Goal: Task Accomplishment & Management: Manage account settings

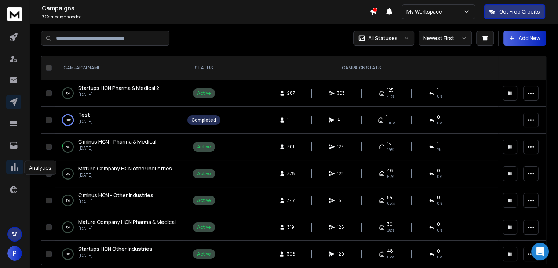
click at [15, 161] on link at bounding box center [14, 166] width 17 height 17
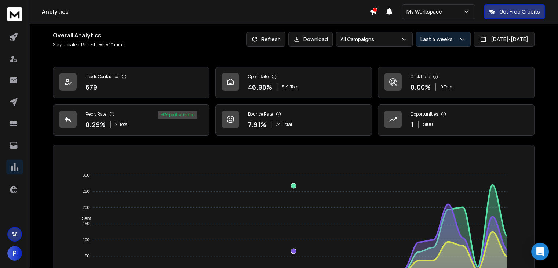
click at [420, 43] on p "Last 4 weeks" at bounding box center [437, 39] width 35 height 7
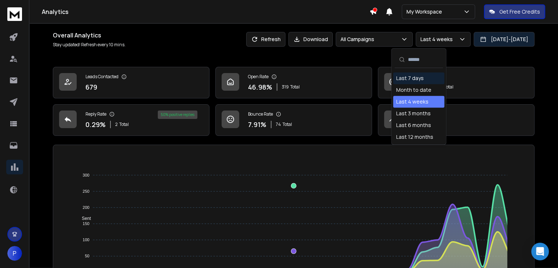
click at [482, 43] on button "[DATE] - [DATE]" at bounding box center [504, 39] width 61 height 15
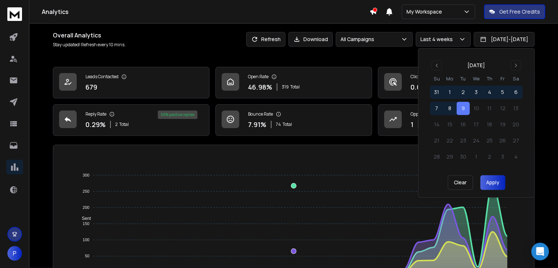
click at [452, 107] on button "8" at bounding box center [449, 108] width 13 height 13
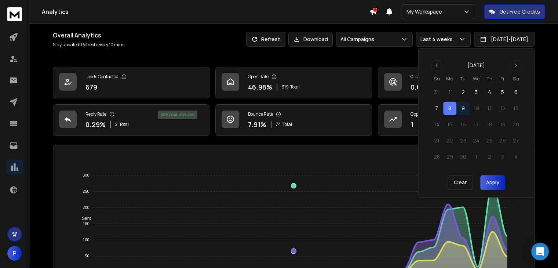
click at [493, 179] on button "Apply" at bounding box center [492, 182] width 25 height 15
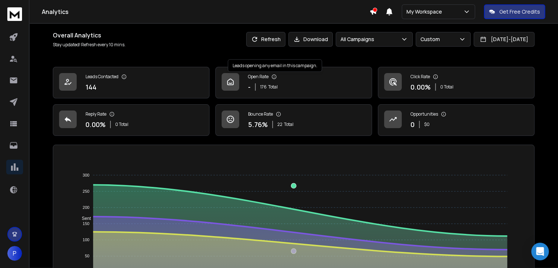
click at [274, 79] on button at bounding box center [273, 76] width 5 height 7
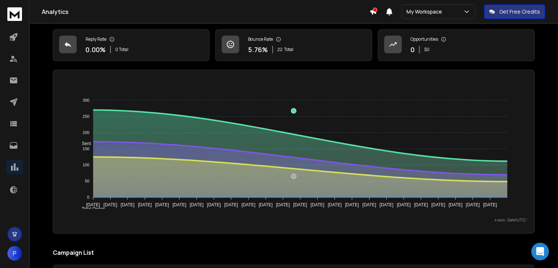
scroll to position [74, 0]
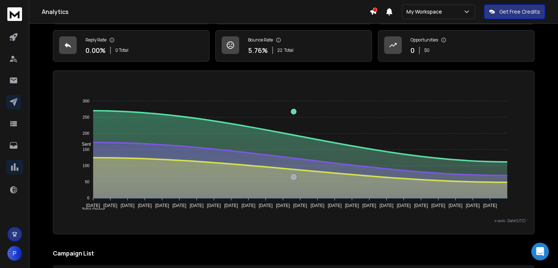
drag, startPoint x: 0, startPoint y: 94, endPoint x: 14, endPoint y: 102, distance: 16.5
click at [14, 102] on div "P" at bounding box center [14, 134] width 29 height 268
click at [14, 102] on icon at bounding box center [14, 102] width 8 height 8
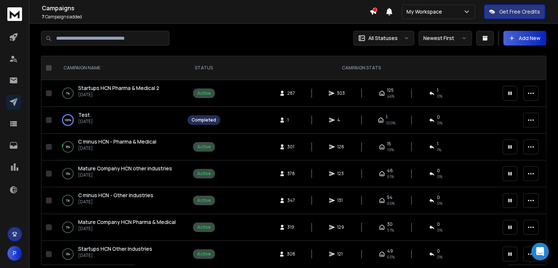
click at [122, 140] on span "C minus HCN - Pharma & Medical" at bounding box center [117, 141] width 78 height 7
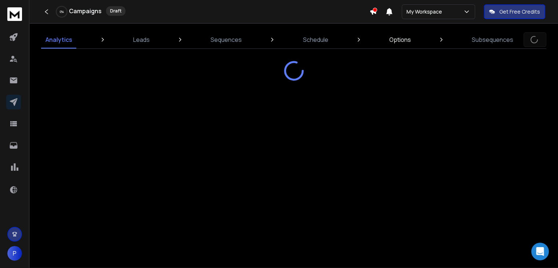
click at [402, 40] on div "Analytics Leads Sequences Schedule Options Subsequences" at bounding box center [293, 40] width 505 height 18
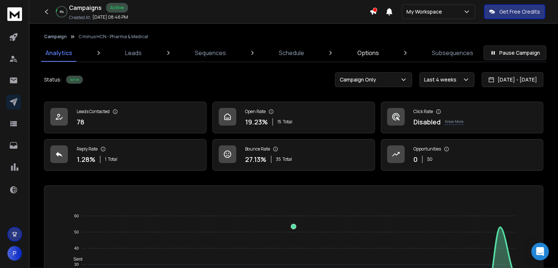
click at [372, 58] on link "Options" at bounding box center [368, 53] width 30 height 18
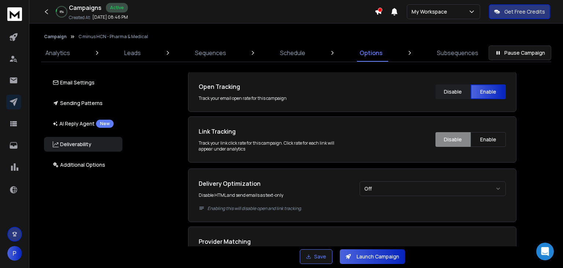
scroll to position [803, 0]
click at [231, 146] on div "Track your link click rate for this campaign. Click rate for each link will app…" at bounding box center [272, 147] width 146 height 12
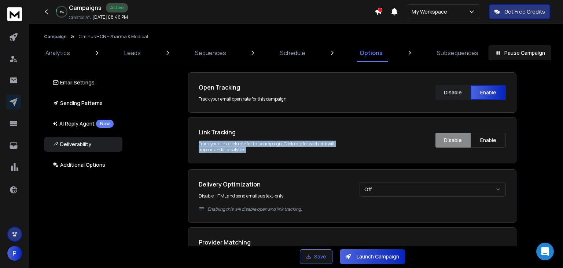
click at [231, 146] on div "Track your link click rate for this campaign. Click rate for each link will app…" at bounding box center [272, 147] width 146 height 12
click at [248, 146] on div "Track your link click rate for this campaign. Click rate for each link will app…" at bounding box center [272, 147] width 146 height 12
